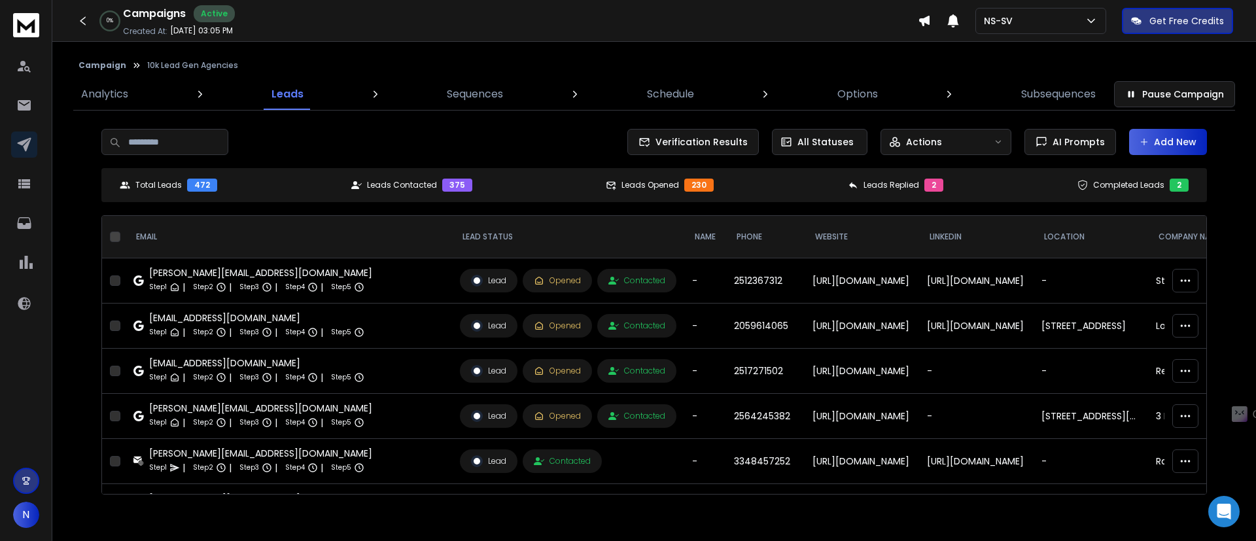
click at [1156, 146] on button "Add New" at bounding box center [1168, 142] width 78 height 26
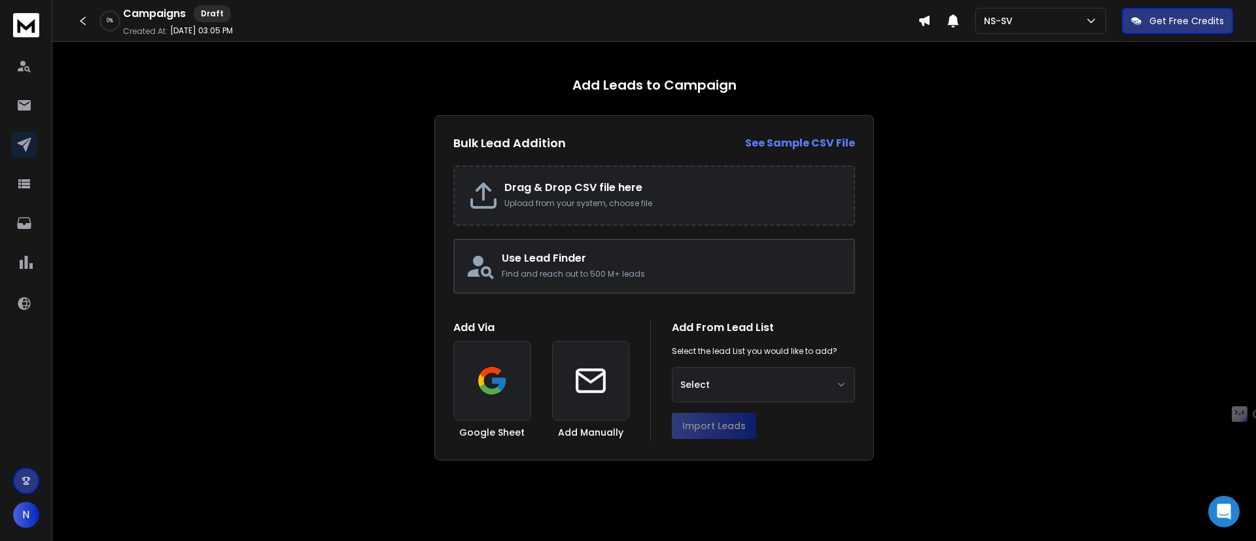
click at [601, 194] on h2 "Drag & Drop CSV file here" at bounding box center [672, 188] width 336 height 16
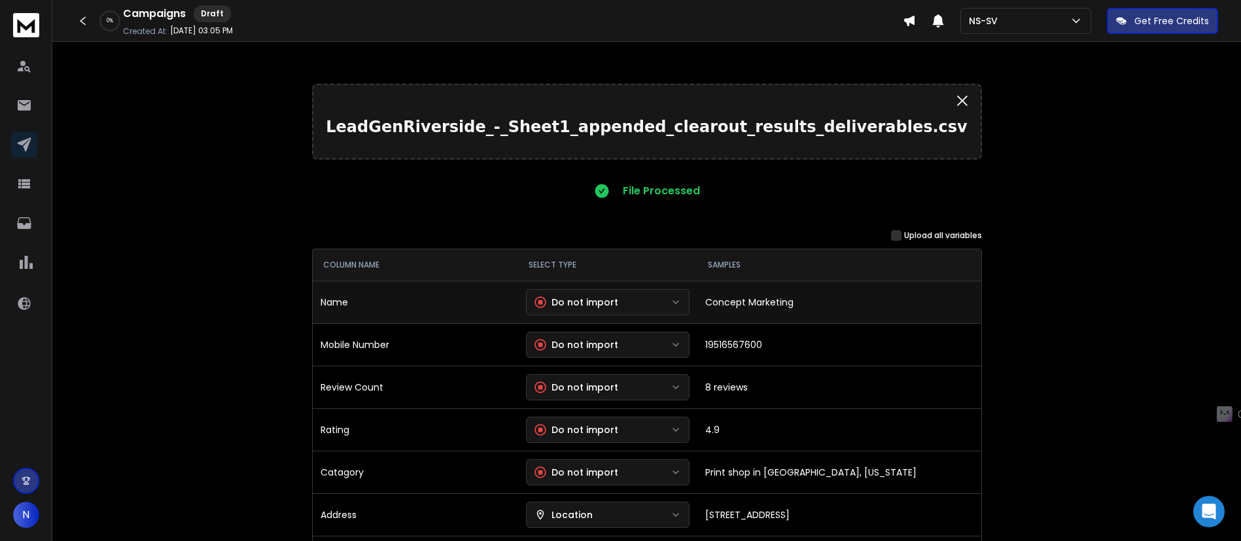
click at [585, 306] on div "Do not import" at bounding box center [576, 302] width 84 height 13
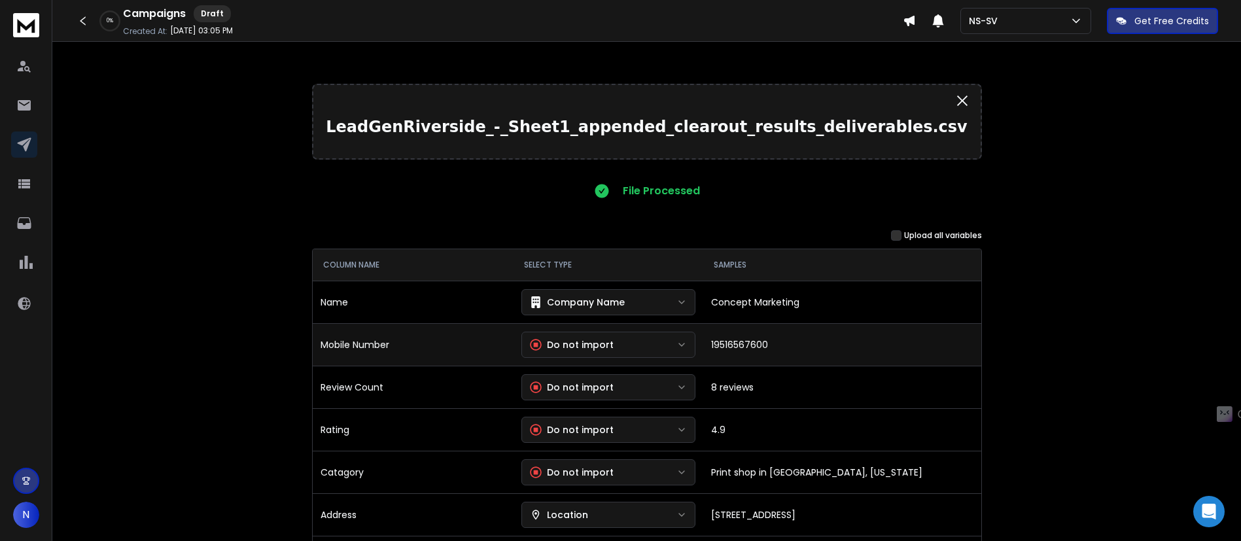
click at [572, 335] on button "Do not import" at bounding box center [608, 345] width 174 height 26
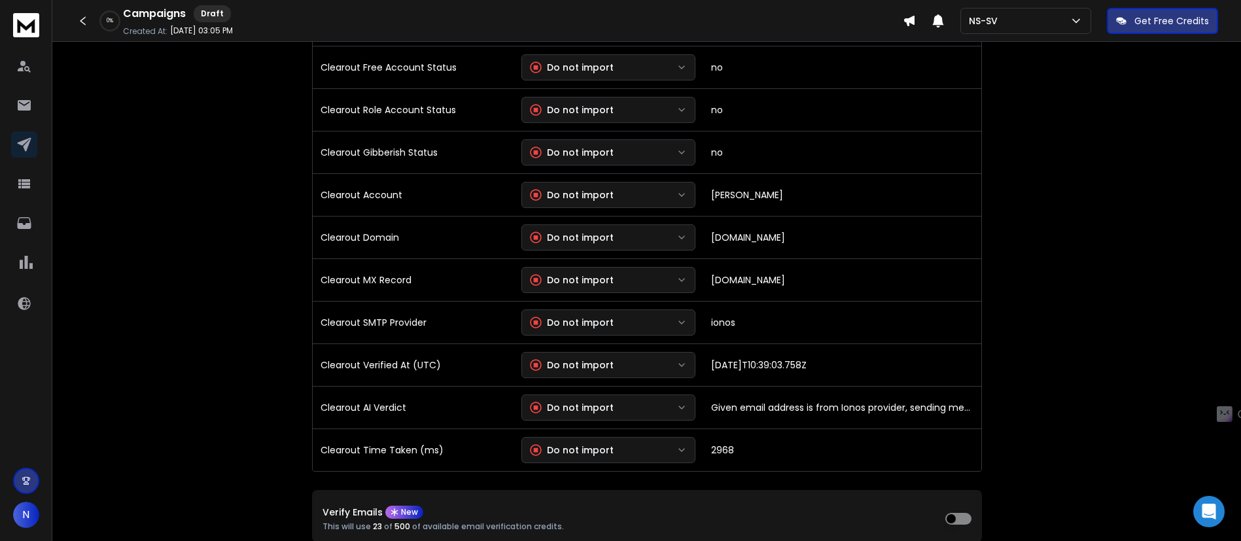
scroll to position [1128, 0]
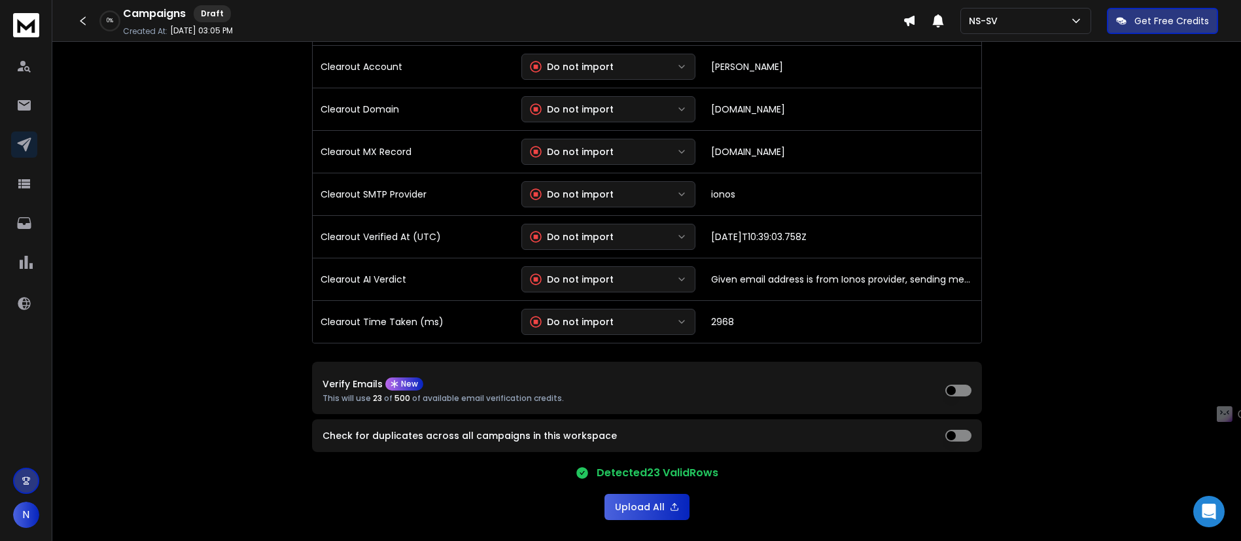
click at [641, 517] on button "Upload All" at bounding box center [646, 507] width 85 height 26
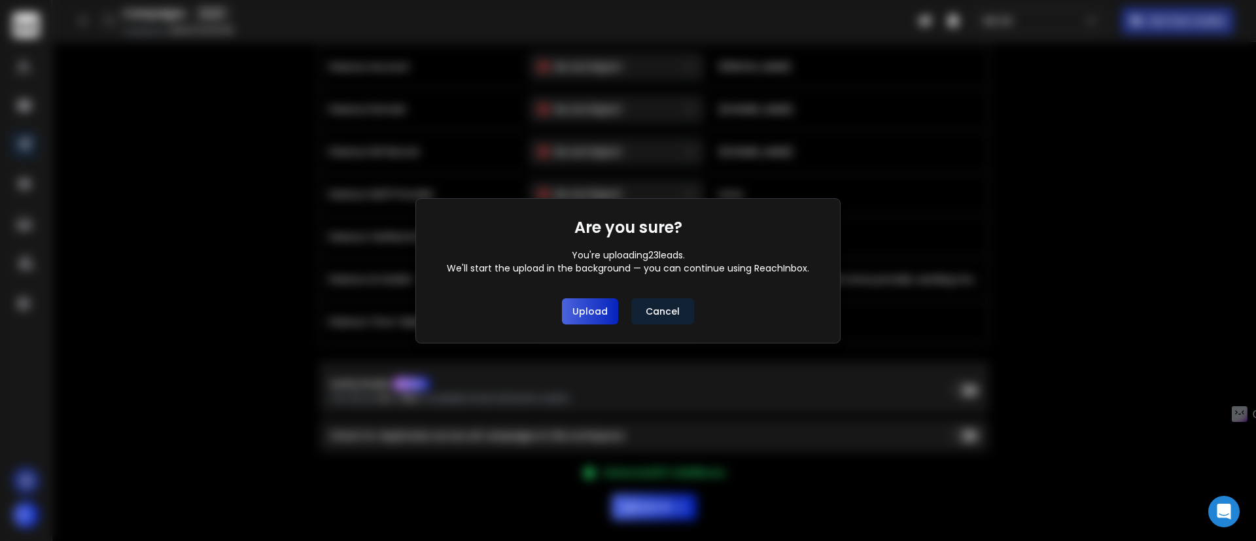
click at [580, 305] on button "Upload" at bounding box center [590, 311] width 56 height 26
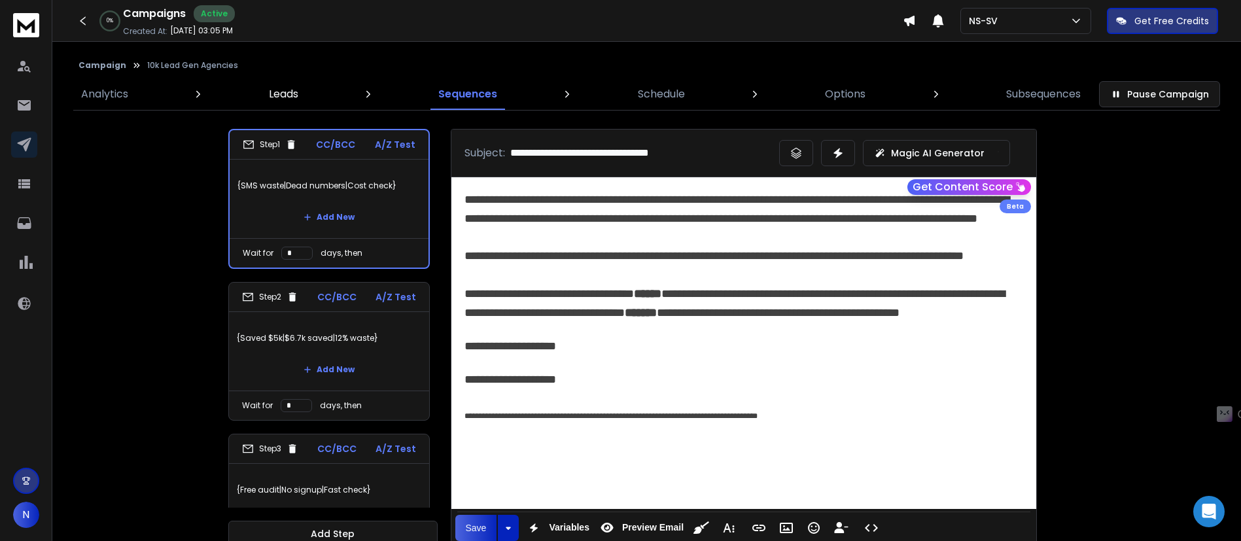
click at [275, 97] on p "Leads" at bounding box center [283, 94] width 29 height 16
